Goal: Task Accomplishment & Management: Manage account settings

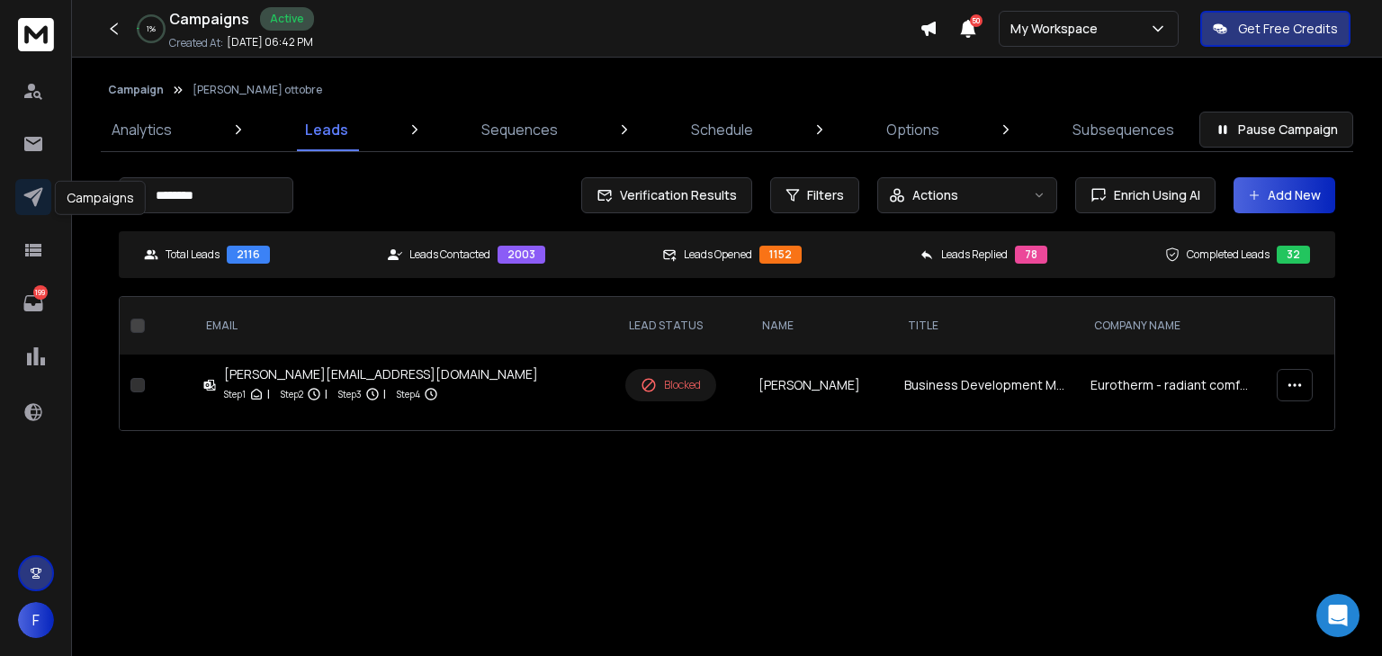
click at [40, 193] on icon at bounding box center [32, 197] width 19 height 19
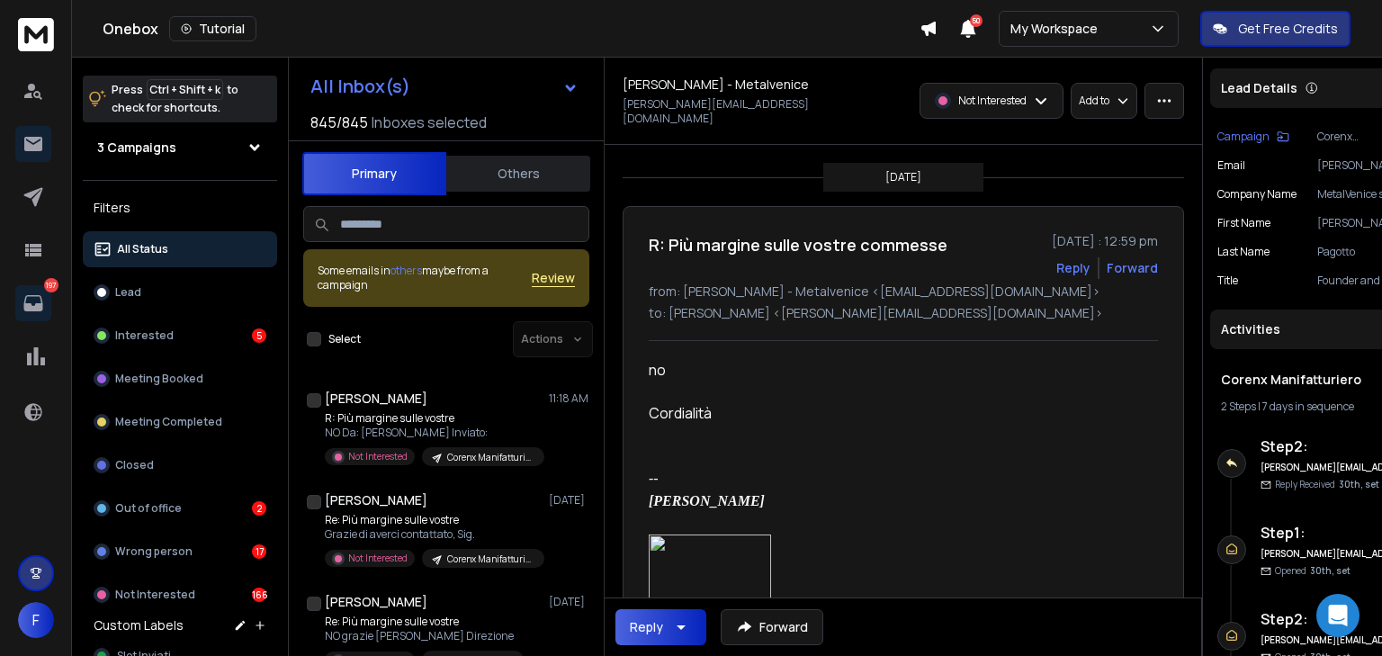
scroll to position [3816, 0]
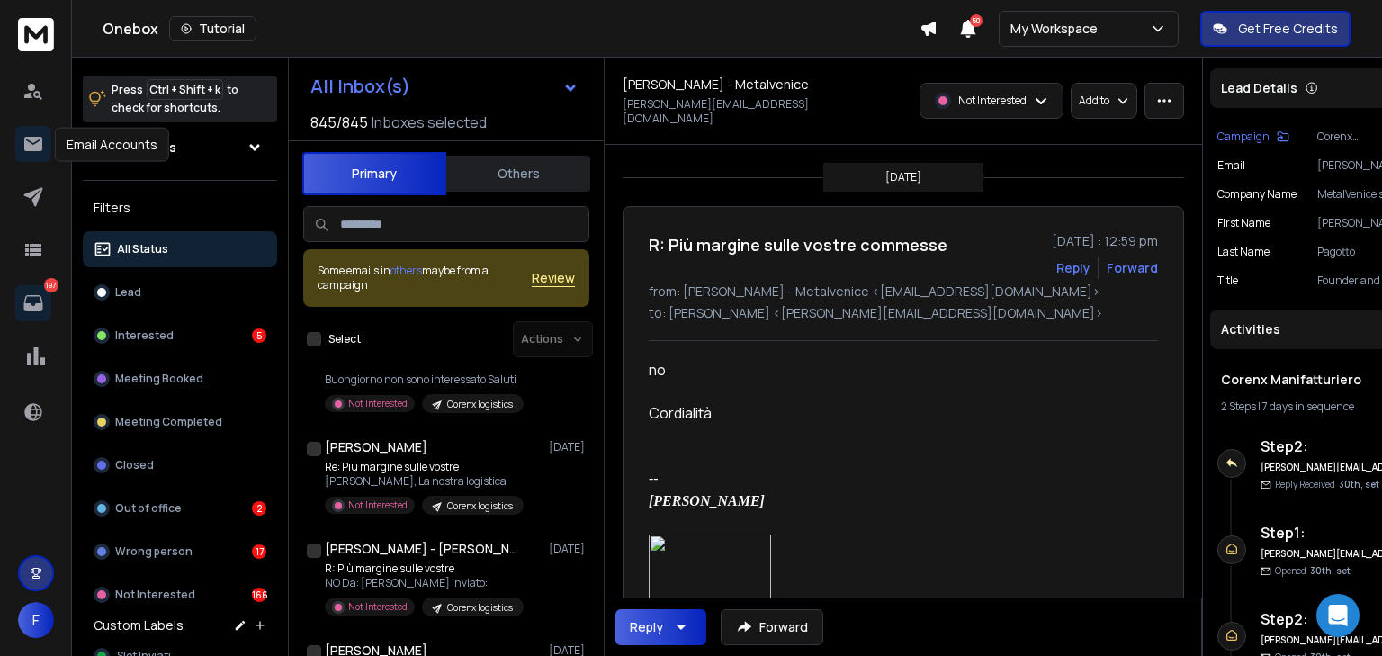
click at [34, 153] on icon at bounding box center [33, 144] width 22 height 22
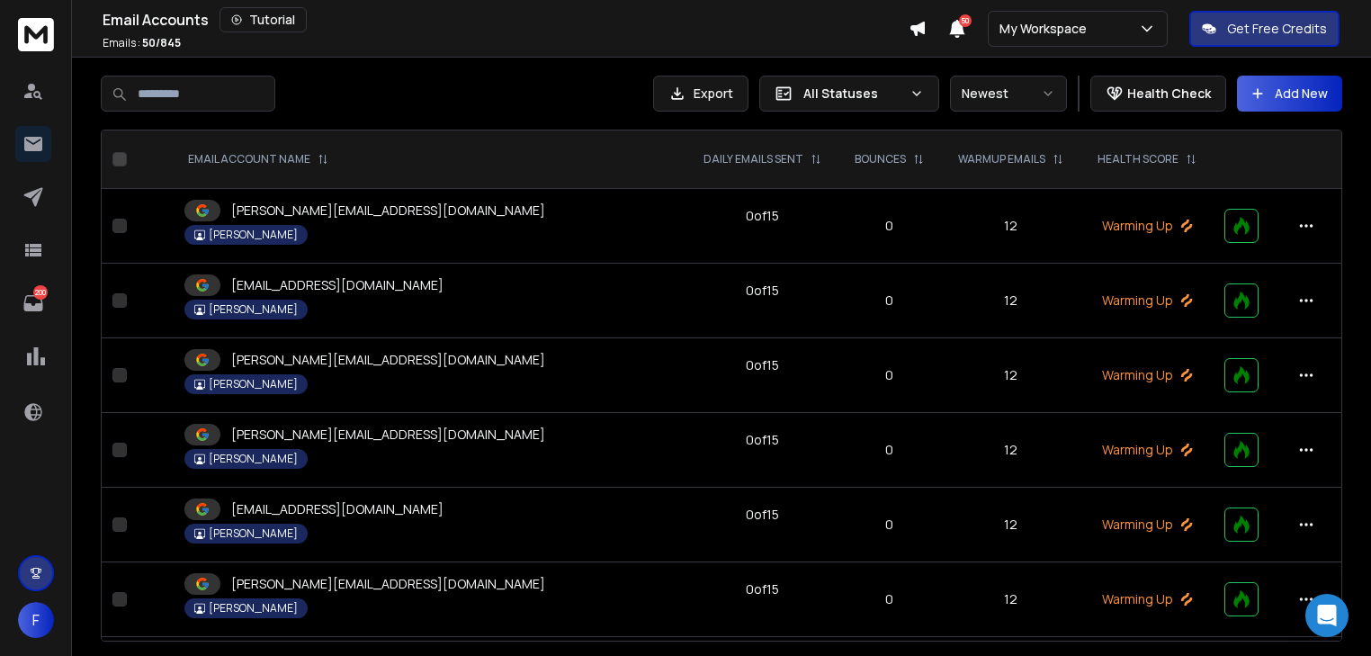
click at [54, 216] on div at bounding box center [35, 200] width 41 height 42
click at [34, 205] on icon at bounding box center [32, 197] width 19 height 19
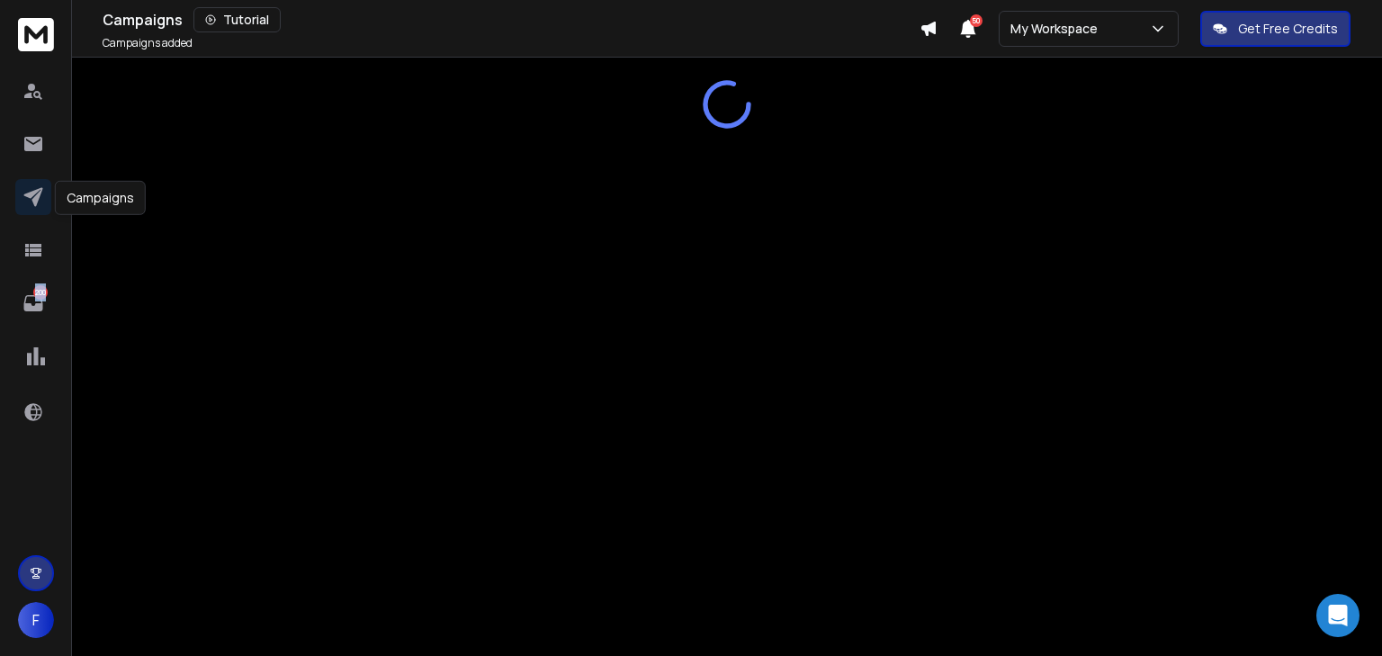
click at [34, 205] on icon at bounding box center [32, 197] width 19 height 19
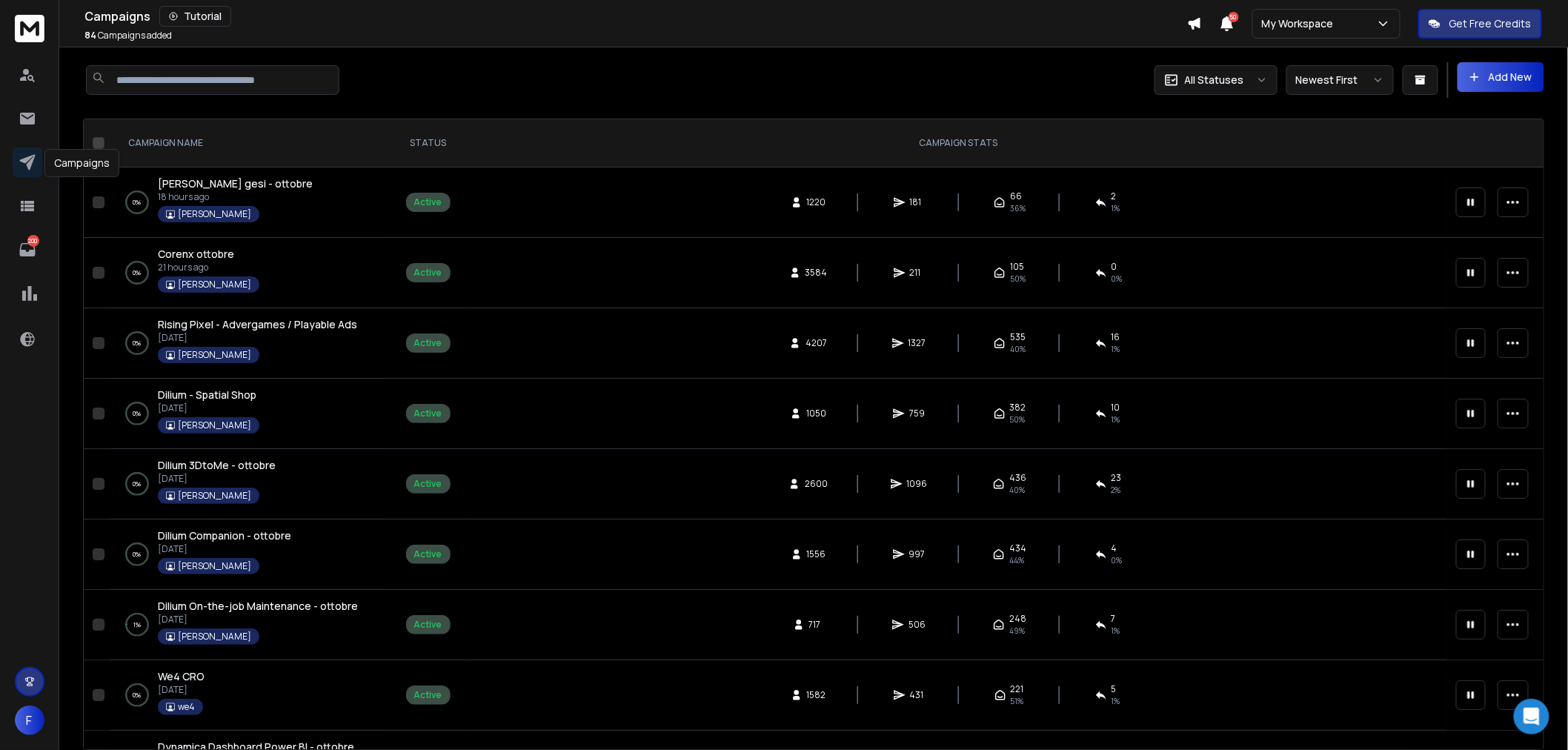
click at [135, 74] on input at bounding box center [212, 80] width 254 height 30
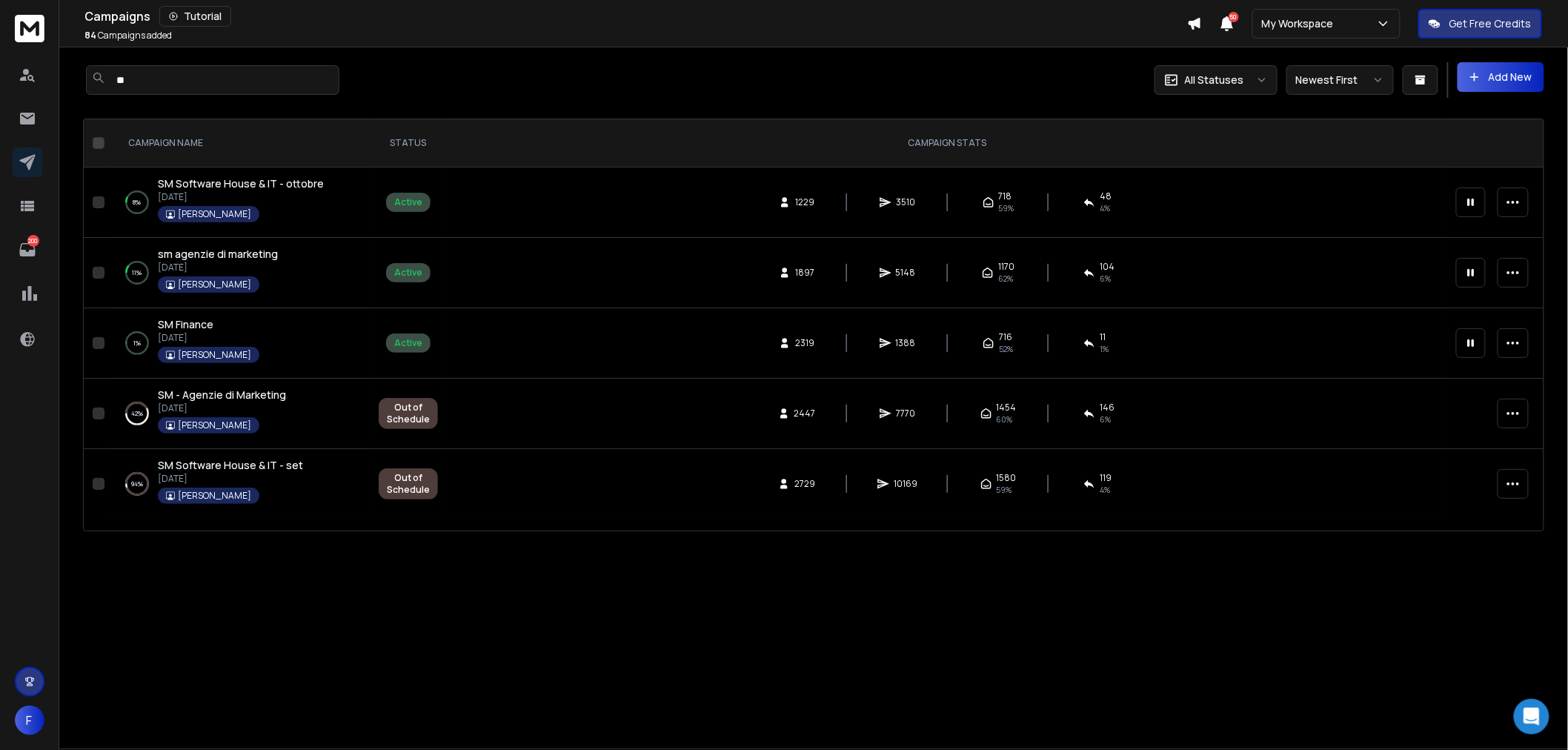
type input "**"
click at [248, 252] on span "sm agenzie di marketing" at bounding box center [218, 254] width 120 height 14
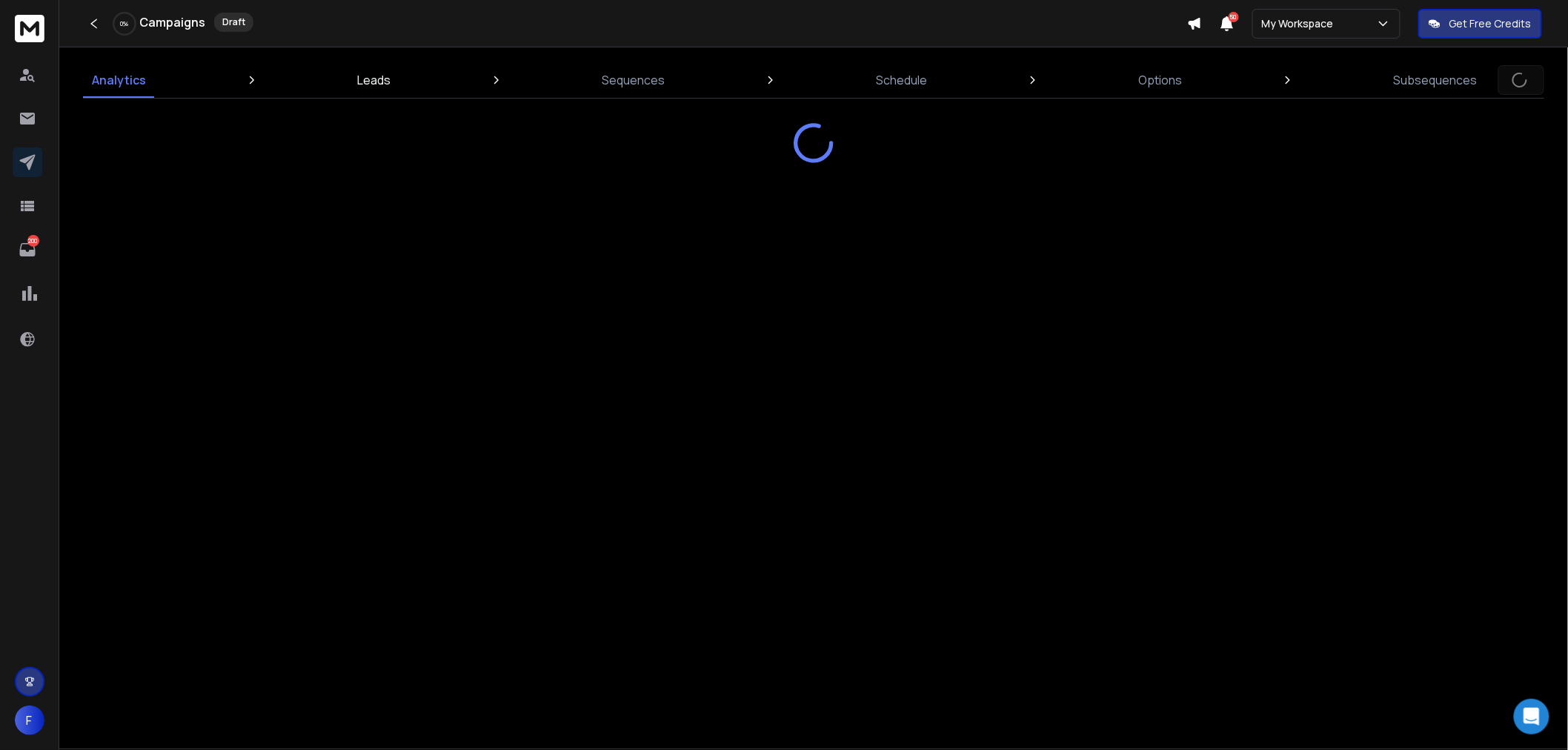
click at [366, 86] on p "Leads" at bounding box center [374, 80] width 33 height 18
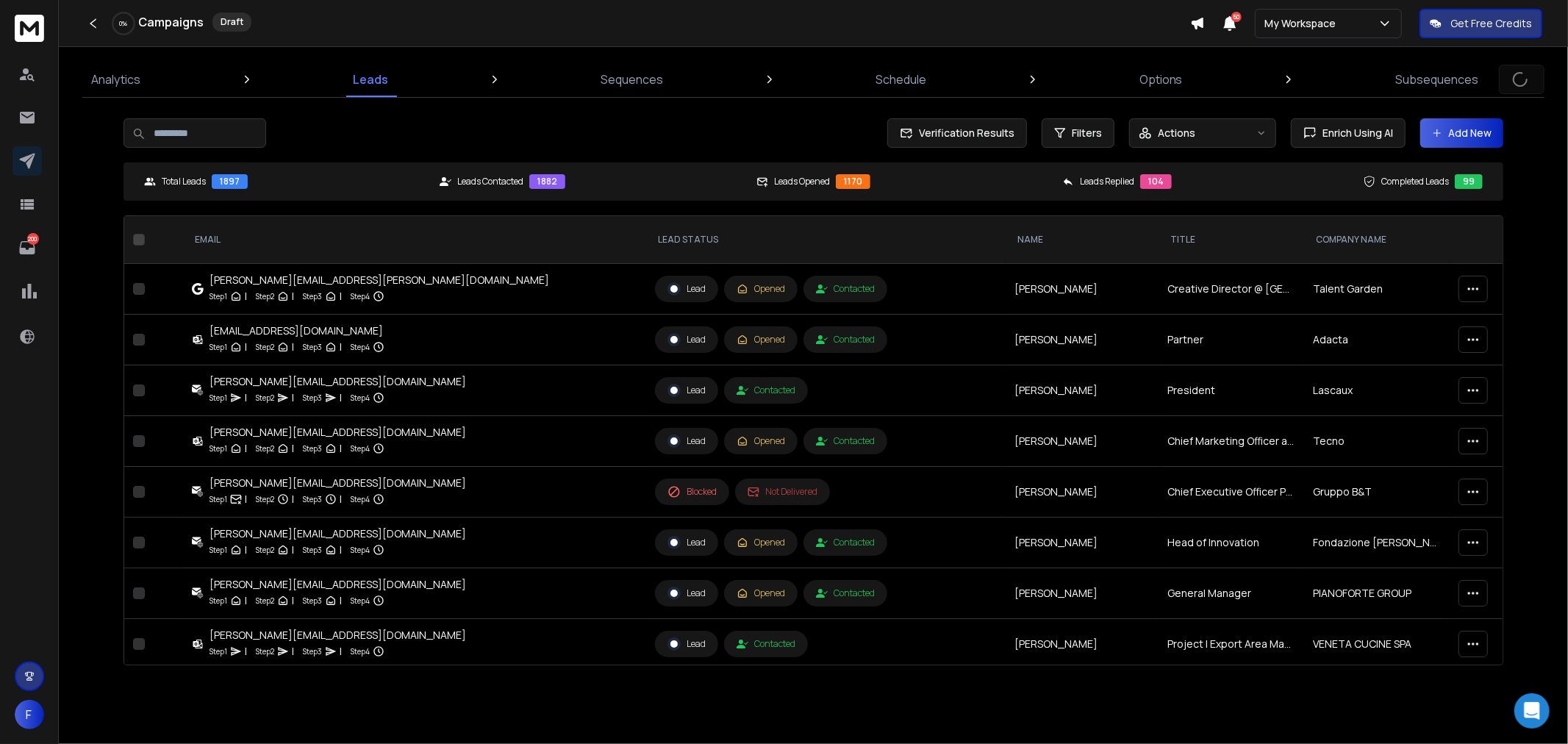
click at [199, 129] on input at bounding box center [194, 133] width 143 height 29
type input "*******"
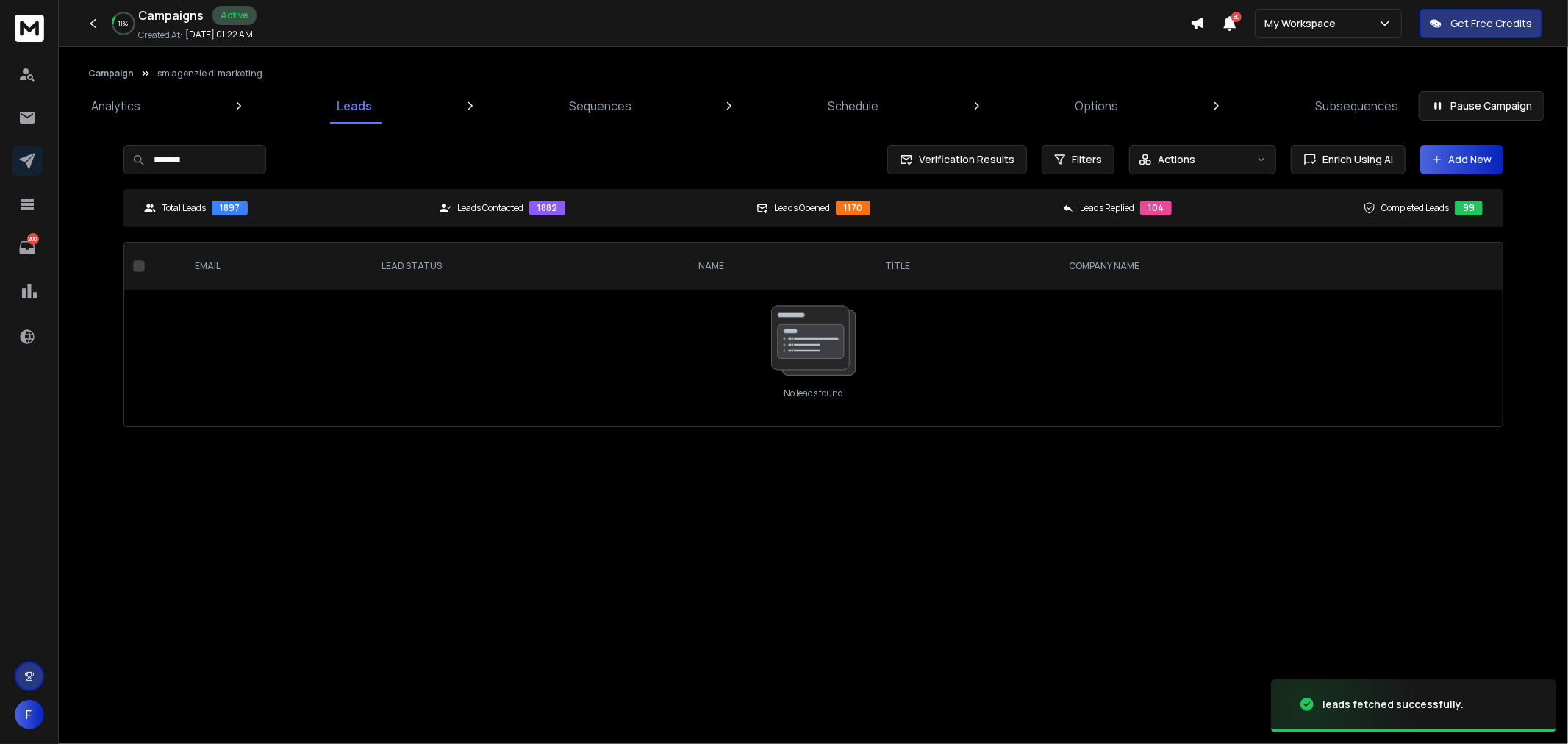
click at [364, 109] on p "Leads" at bounding box center [354, 106] width 35 height 18
click at [96, 16] on button at bounding box center [93, 24] width 19 height 29
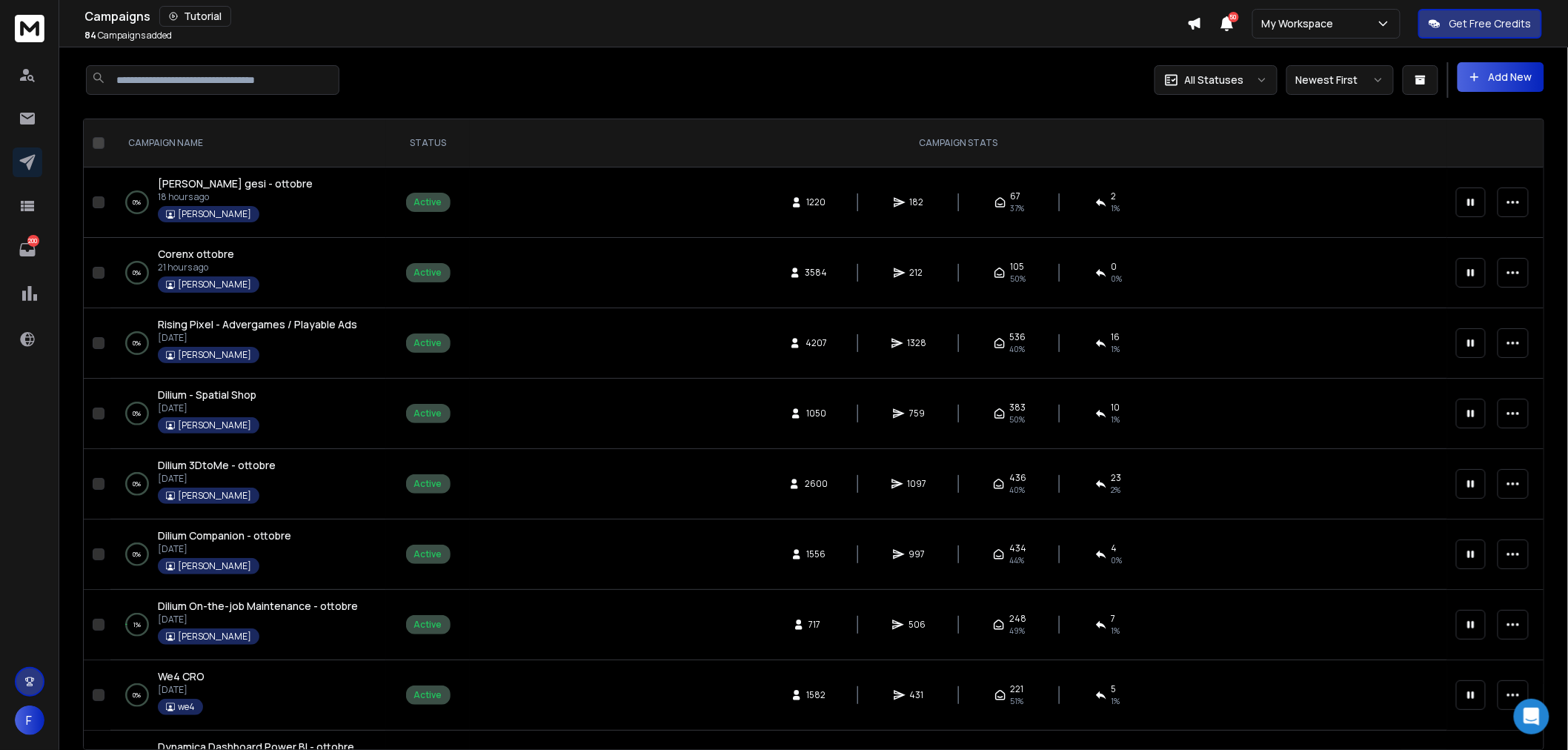
click at [226, 84] on input at bounding box center [212, 80] width 254 height 30
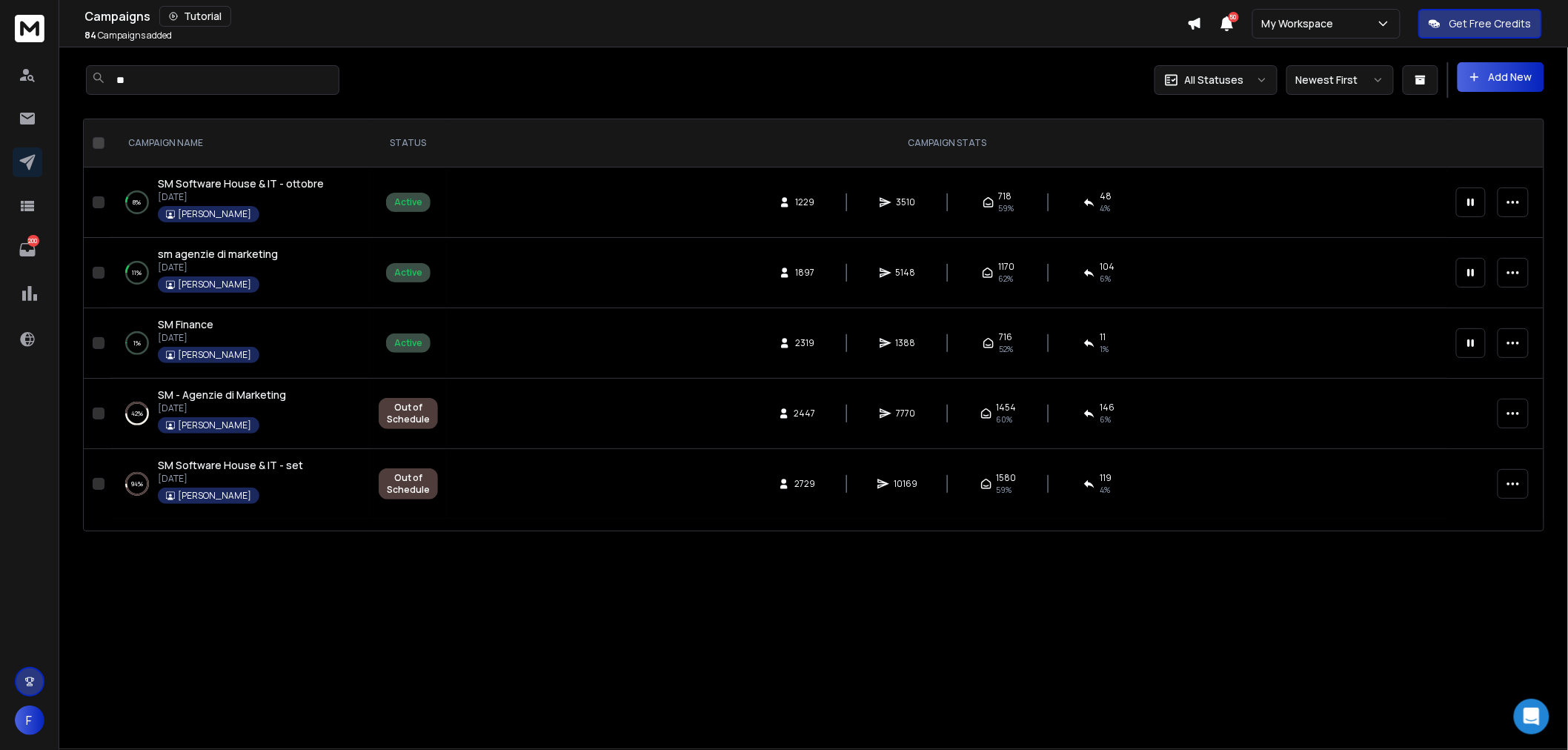
type input "**"
click at [283, 182] on span "SM Software House & IT - ottobre" at bounding box center [241, 183] width 166 height 14
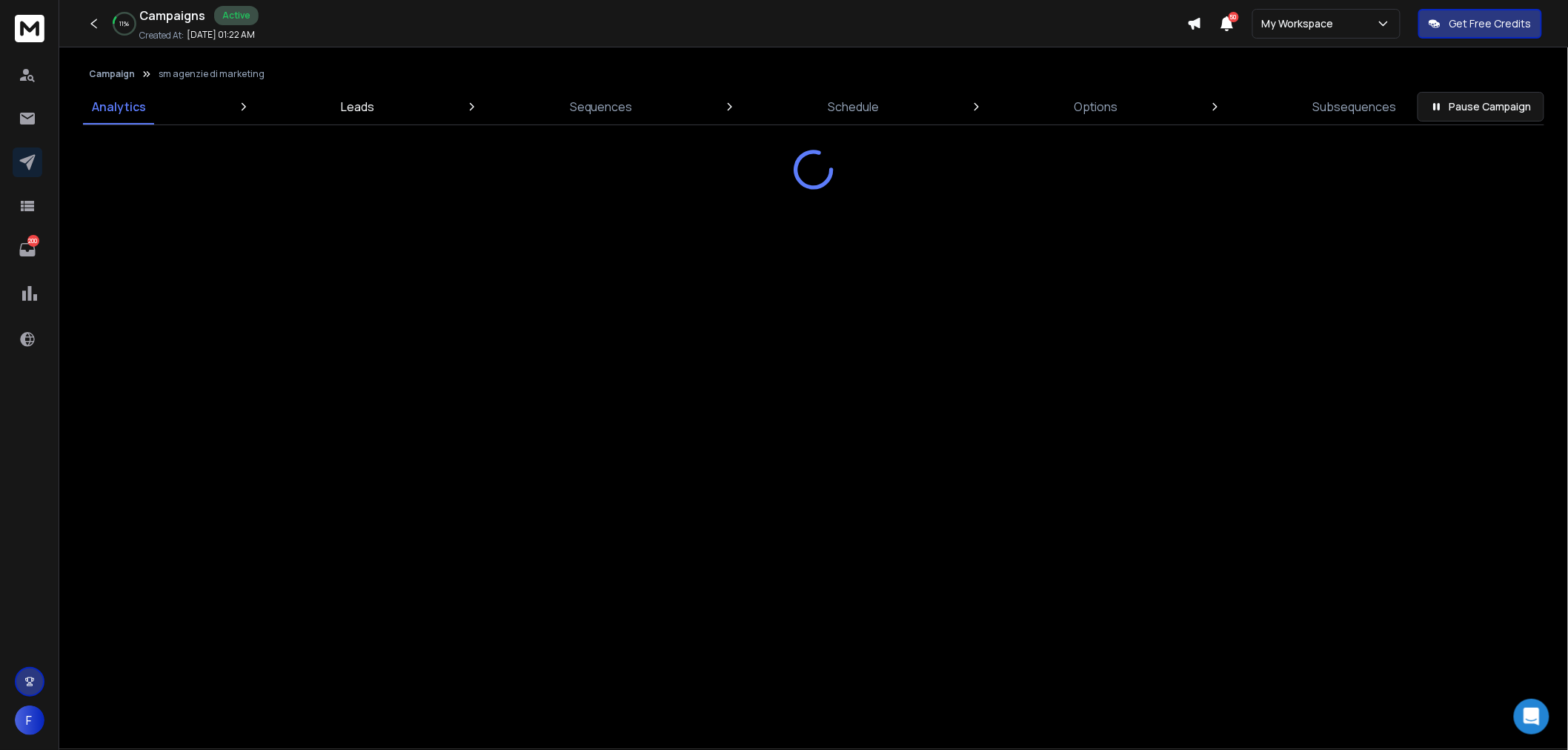
drag, startPoint x: 412, startPoint y: 100, endPoint x: 373, endPoint y: 107, distance: 39.6
click at [401, 105] on div "Analytics Leads Sequences Schedule Options Subsequences" at bounding box center [744, 106] width 1323 height 35
click at [367, 107] on p "Leads" at bounding box center [357, 107] width 33 height 18
click at [367, 107] on p "Leads" at bounding box center [357, 107] width 35 height 18
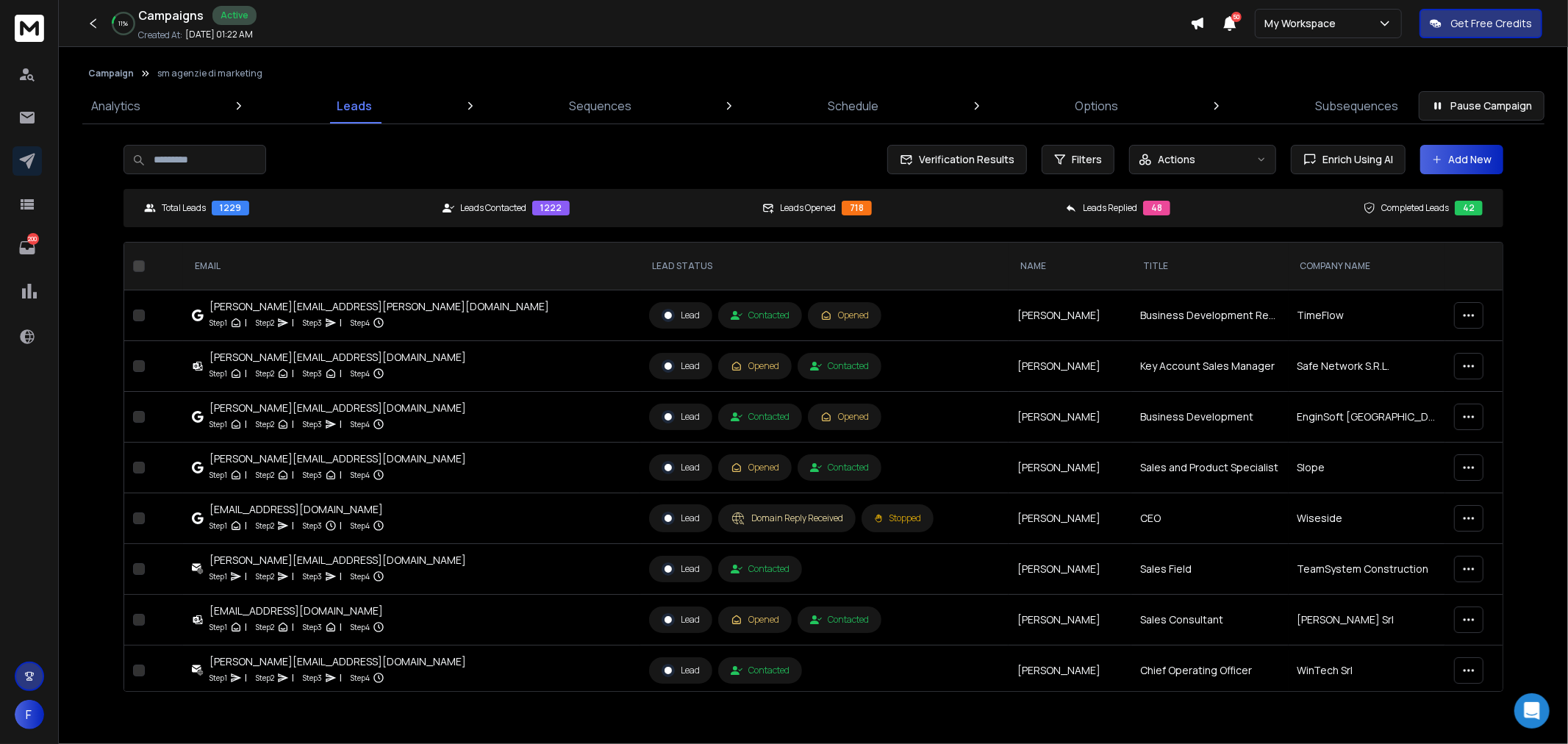
click at [209, 172] on input at bounding box center [194, 159] width 143 height 29
type input "******"
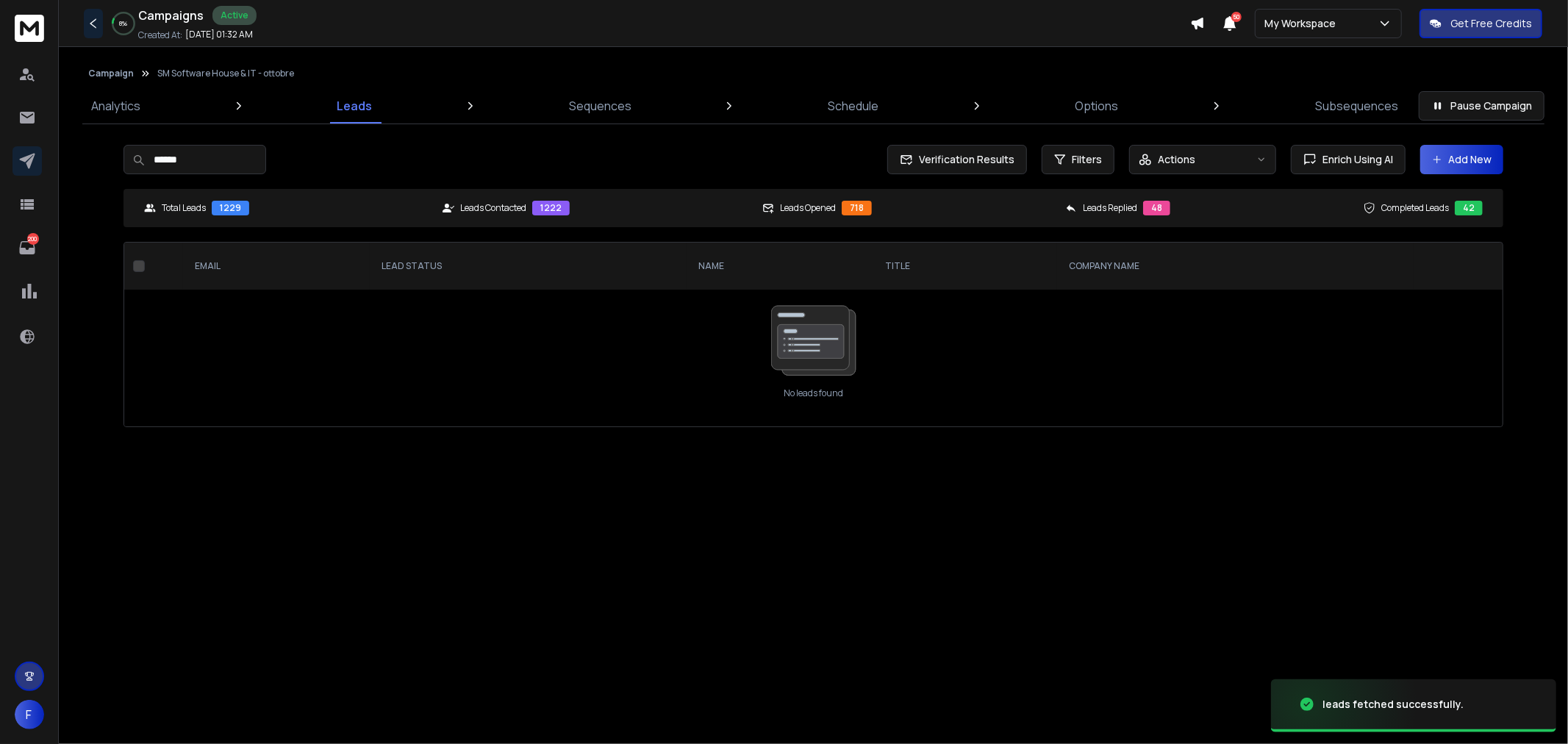
click at [86, 16] on button at bounding box center [93, 24] width 19 height 29
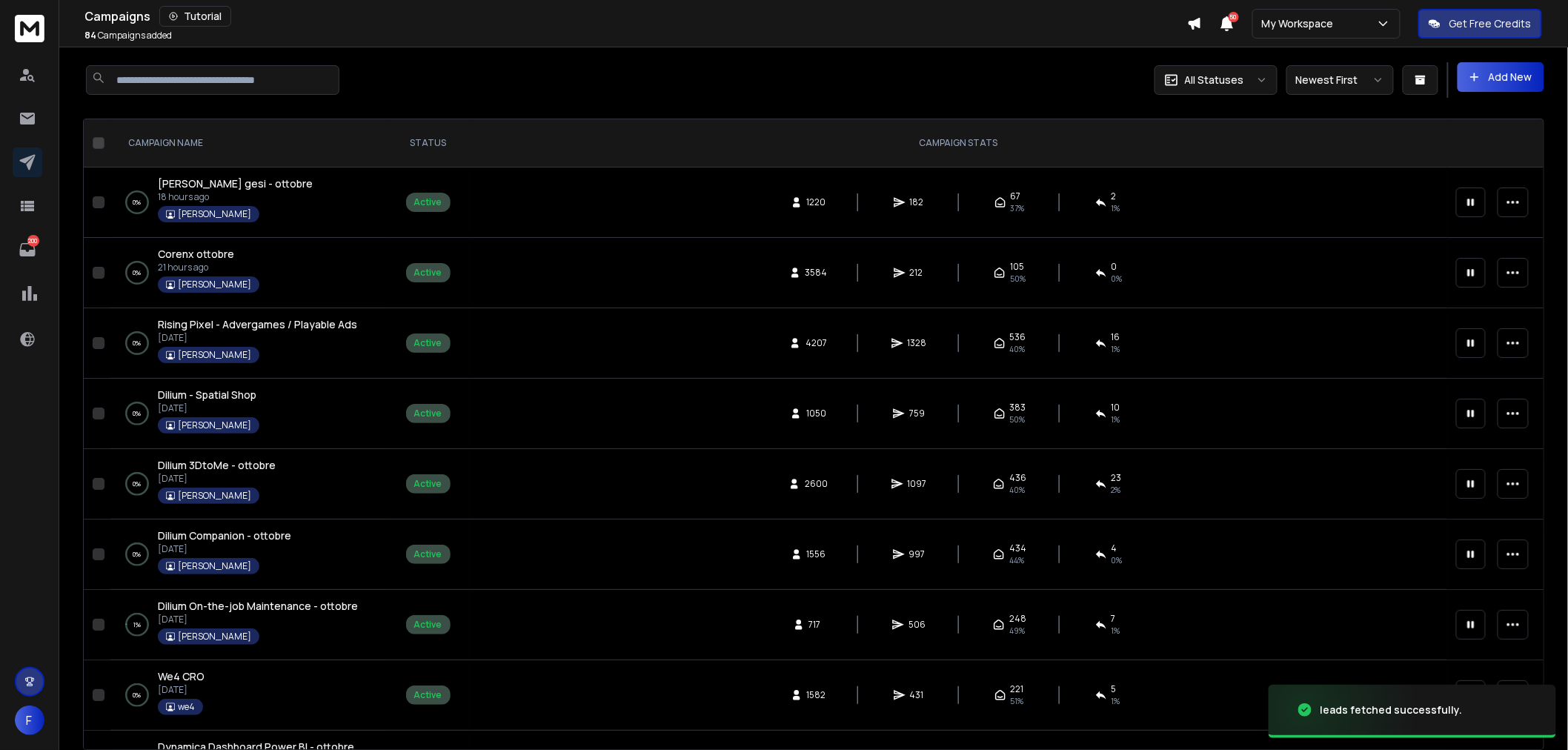
click at [181, 67] on input at bounding box center [212, 80] width 254 height 30
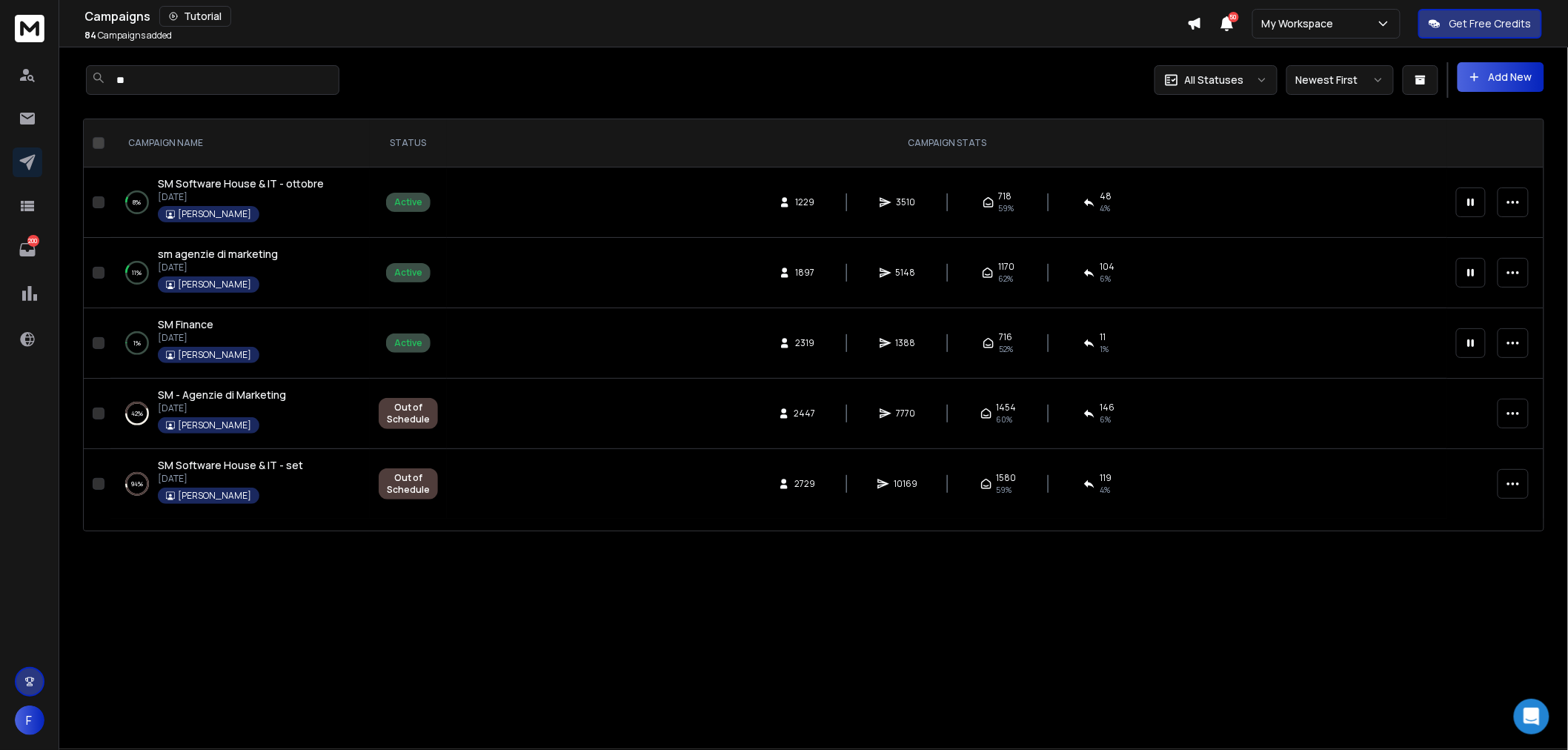
type input "**"
click at [230, 317] on div "1 % SM Finance 17 days ago Croce" at bounding box center [240, 342] width 230 height 52
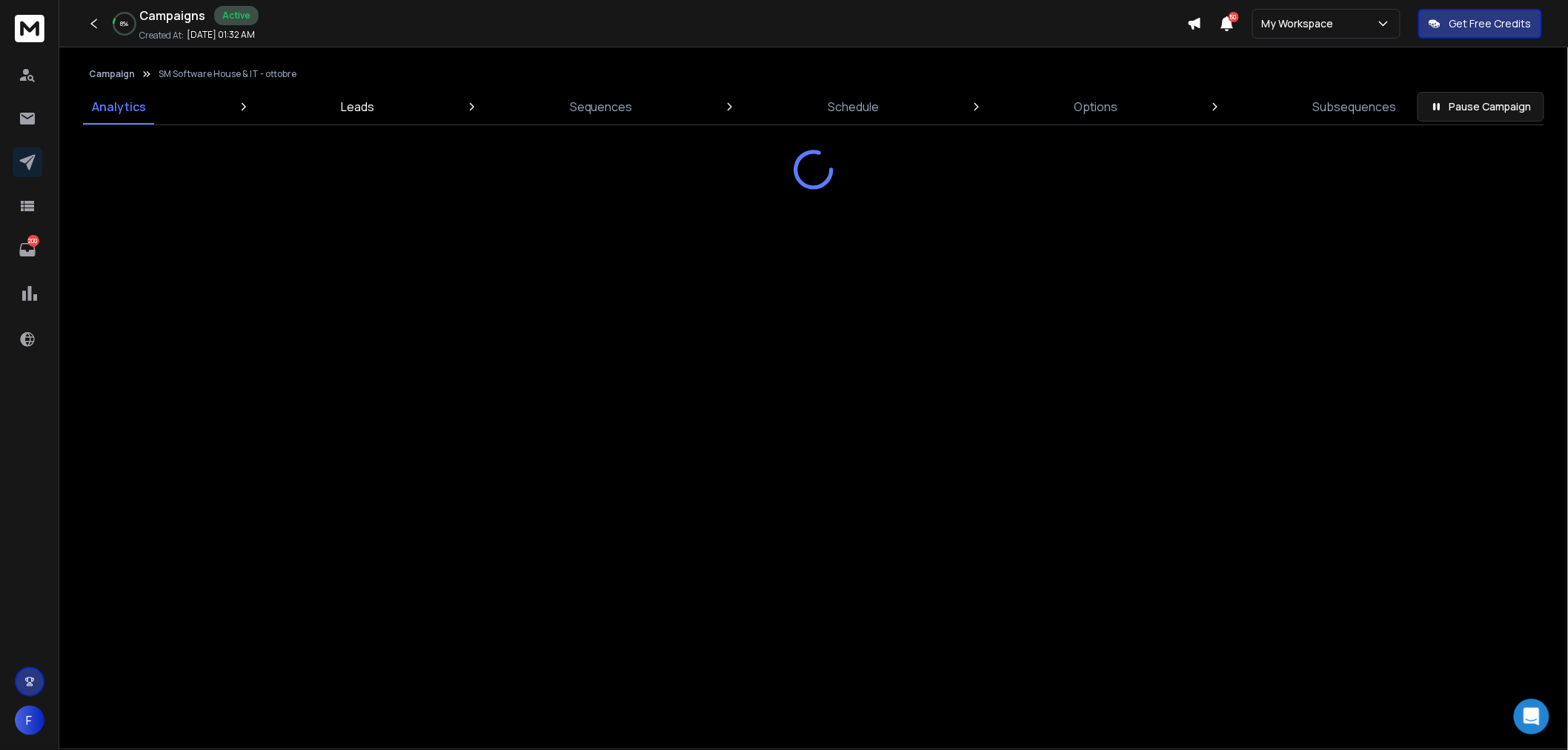
drag, startPoint x: 352, startPoint y: 97, endPoint x: 347, endPoint y: 107, distance: 11.2
click at [352, 99] on p "Leads" at bounding box center [357, 107] width 33 height 18
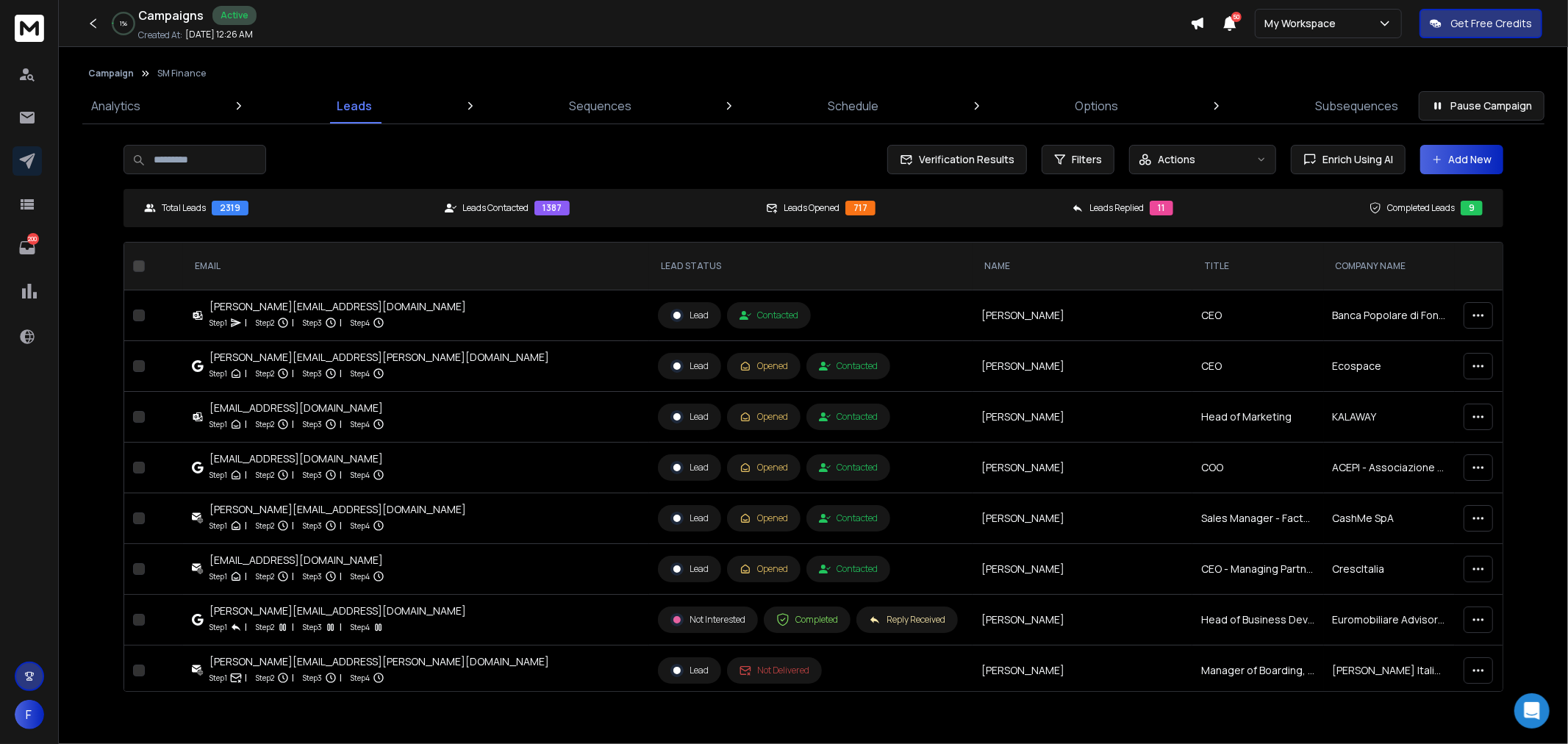
click at [207, 170] on input at bounding box center [194, 159] width 143 height 29
type input "******"
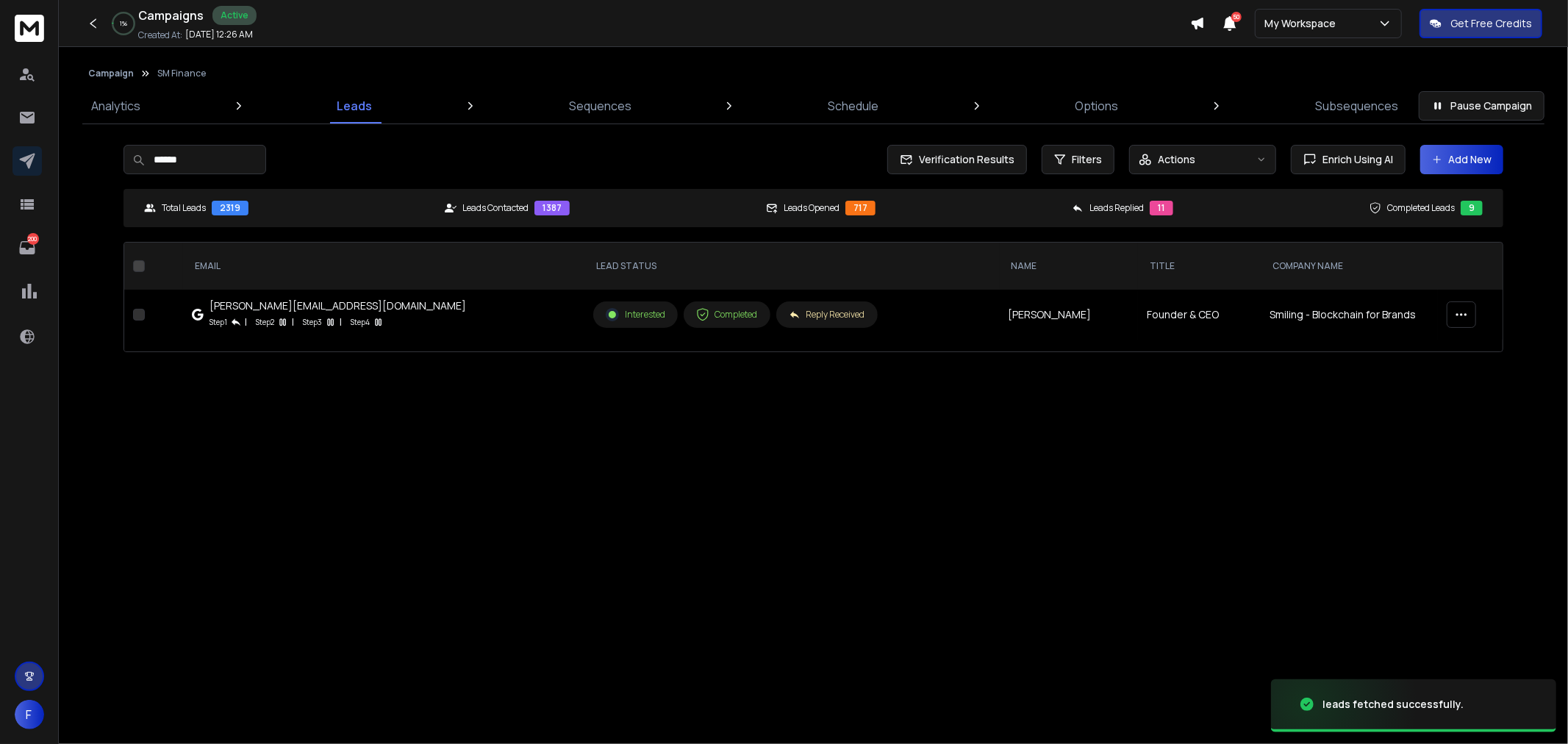
click at [136, 314] on button "button" at bounding box center [139, 314] width 11 height 11
click at [1128, 313] on icon "button" at bounding box center [1461, 314] width 13 height 13
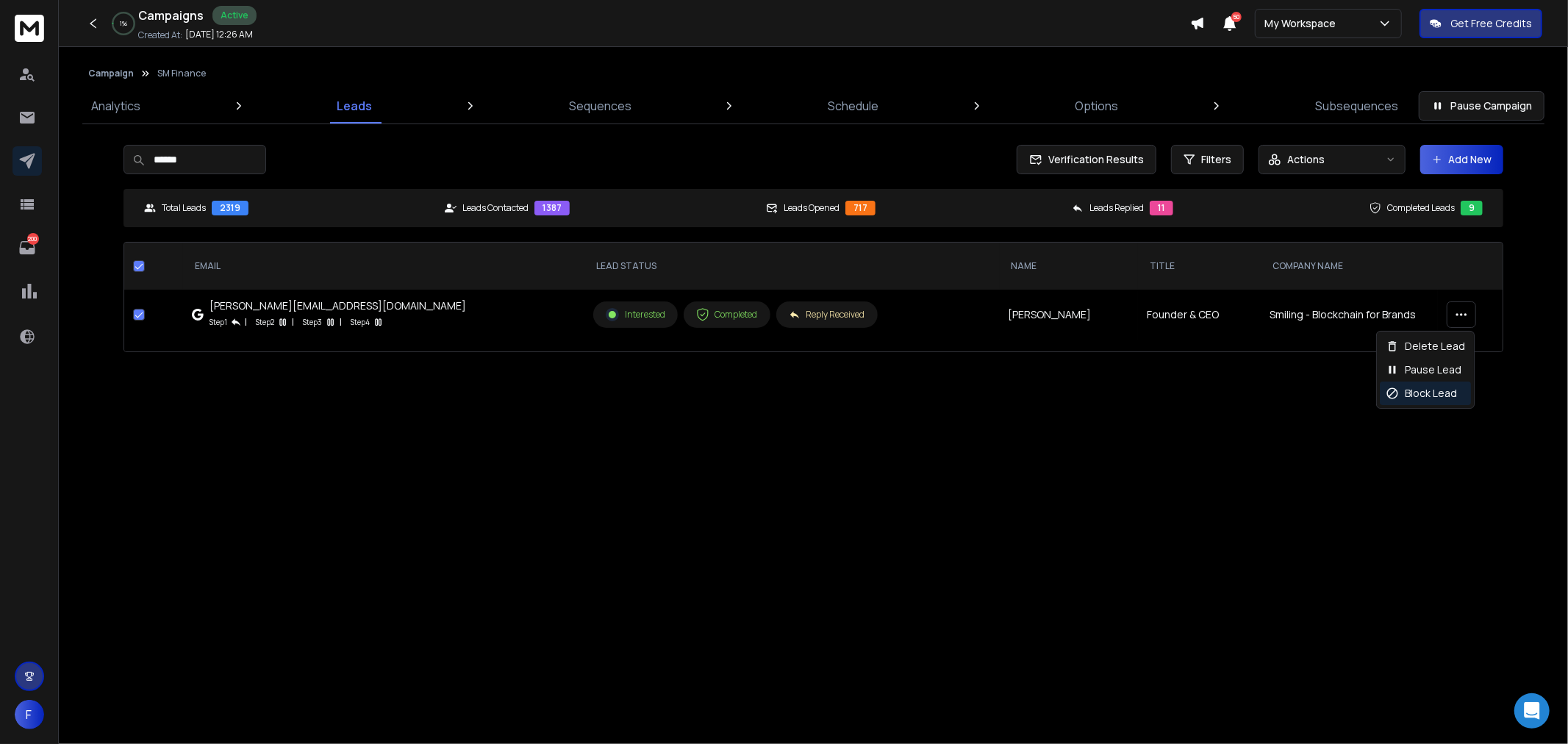
click at [1128, 402] on div "Block Lead" at bounding box center [1425, 393] width 91 height 24
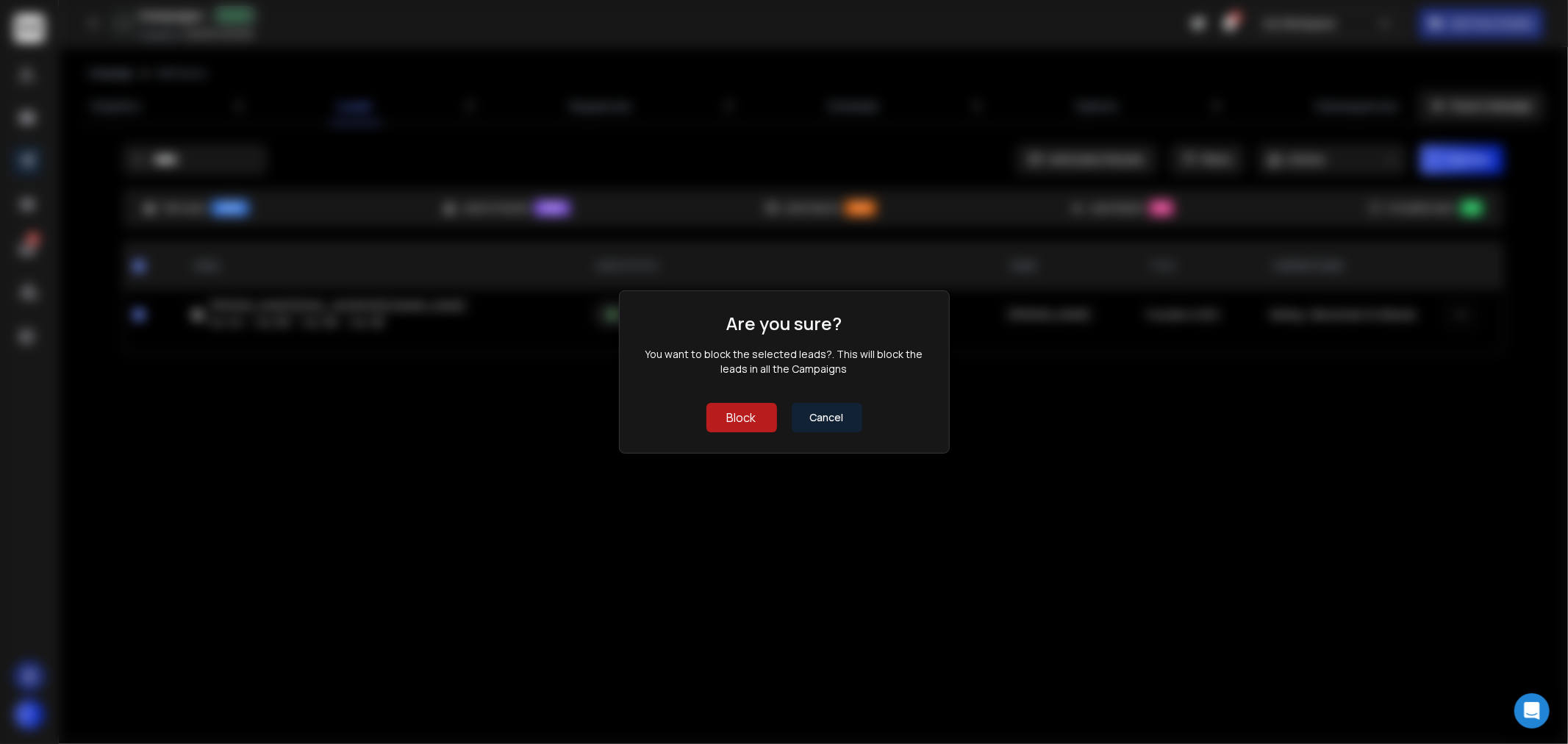
drag, startPoint x: 722, startPoint y: 413, endPoint x: 721, endPoint y: 404, distance: 9.1
click at [722, 412] on button "Block" at bounding box center [742, 417] width 70 height 29
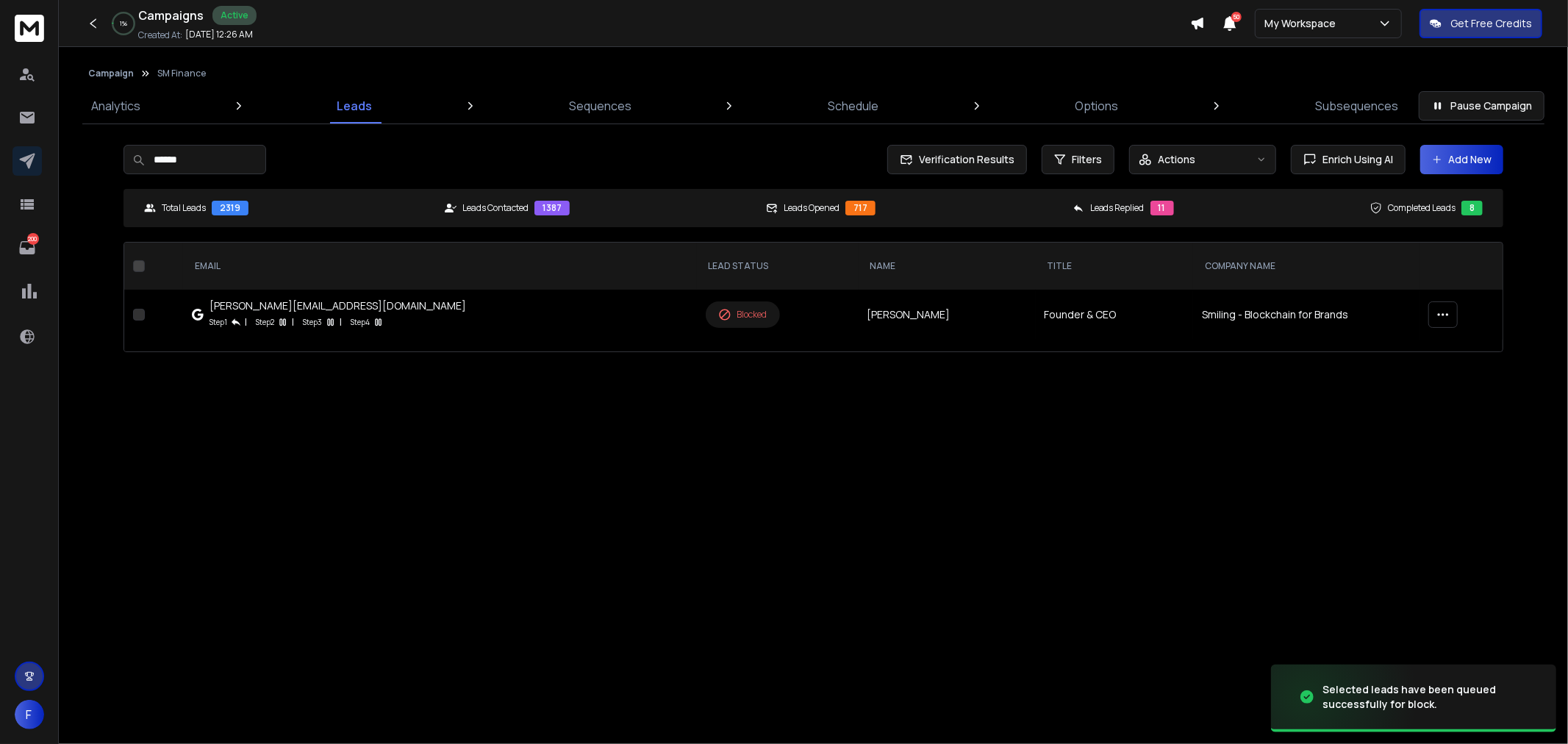
click at [1128, 313] on icon "button" at bounding box center [1442, 314] width 13 height 13
click at [862, 415] on div "ReferralStack Unlock AI-powered affiliate growth Lifetime Deals available! Clai…" at bounding box center [784, 372] width 1568 height 744
